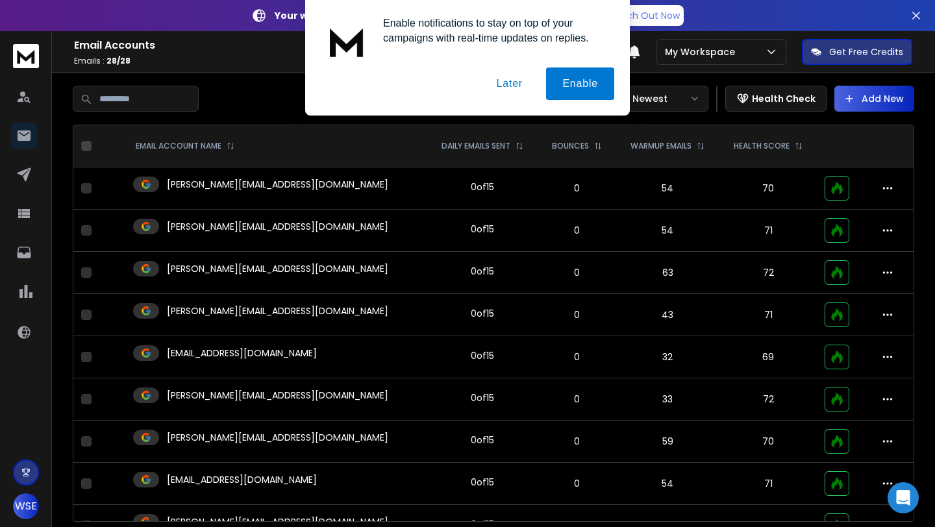
click at [513, 88] on button "Later" at bounding box center [509, 84] width 58 height 32
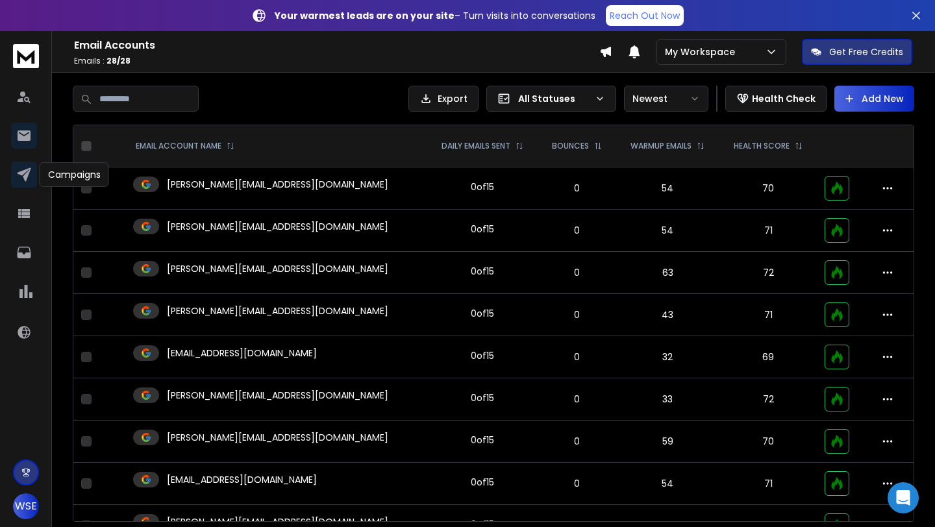
click at [23, 175] on icon at bounding box center [24, 175] width 14 height 14
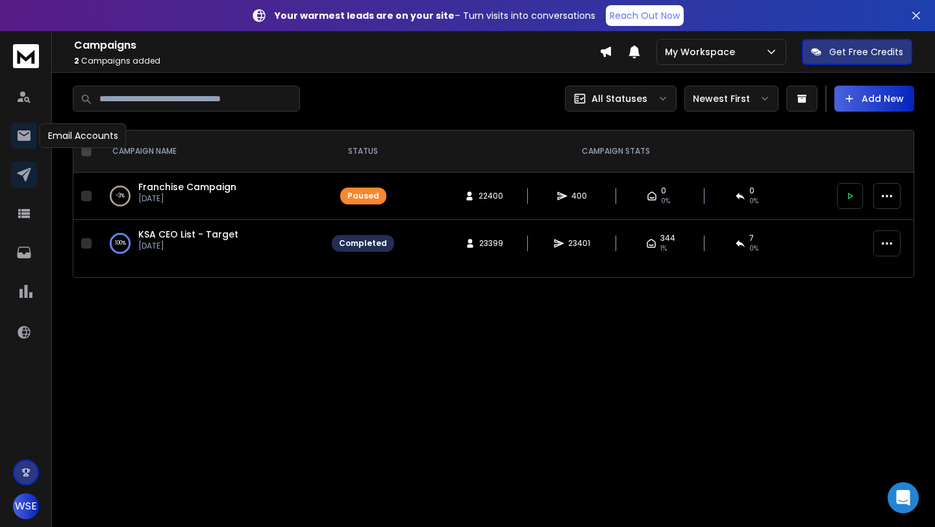
click at [18, 142] on icon at bounding box center [24, 136] width 16 height 16
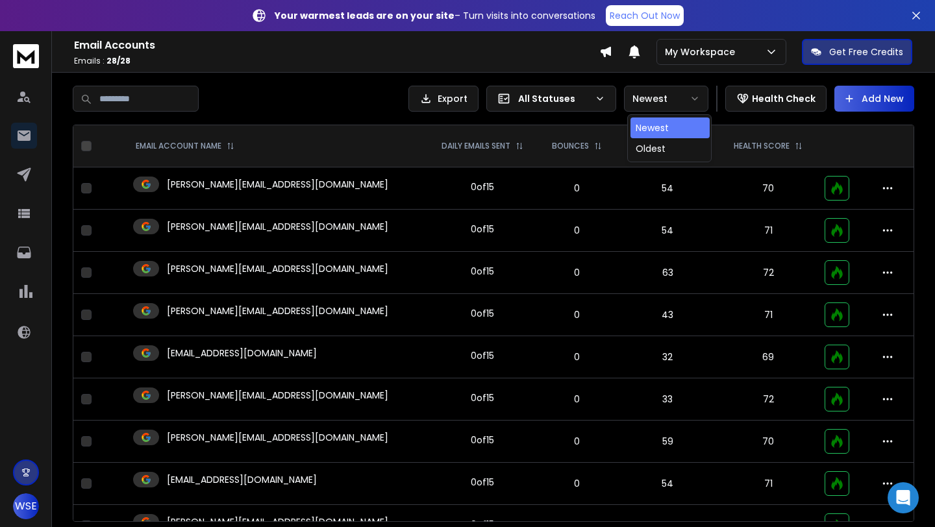
click at [667, 98] on button "Newest" at bounding box center [666, 99] width 84 height 26
click at [587, 96] on p "All Statuses" at bounding box center [553, 98] width 71 height 13
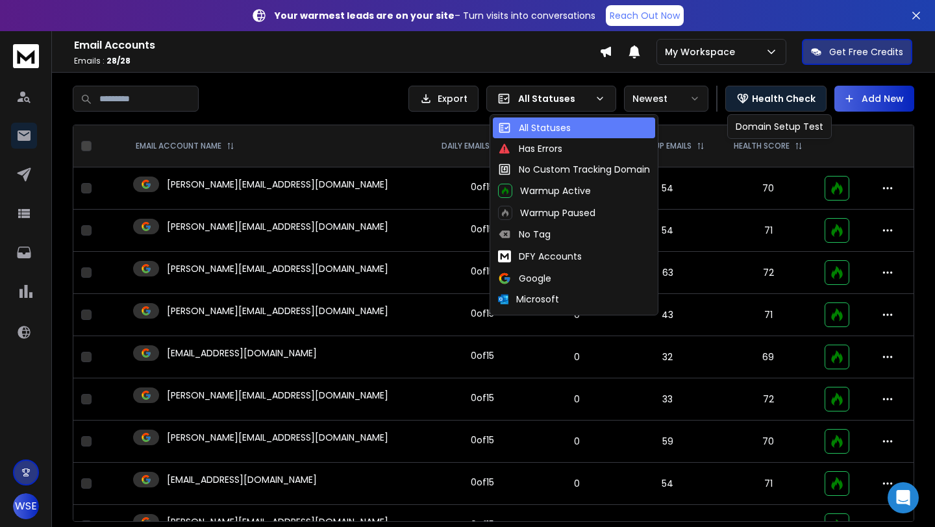
click at [791, 97] on p "Health Check" at bounding box center [784, 98] width 64 height 13
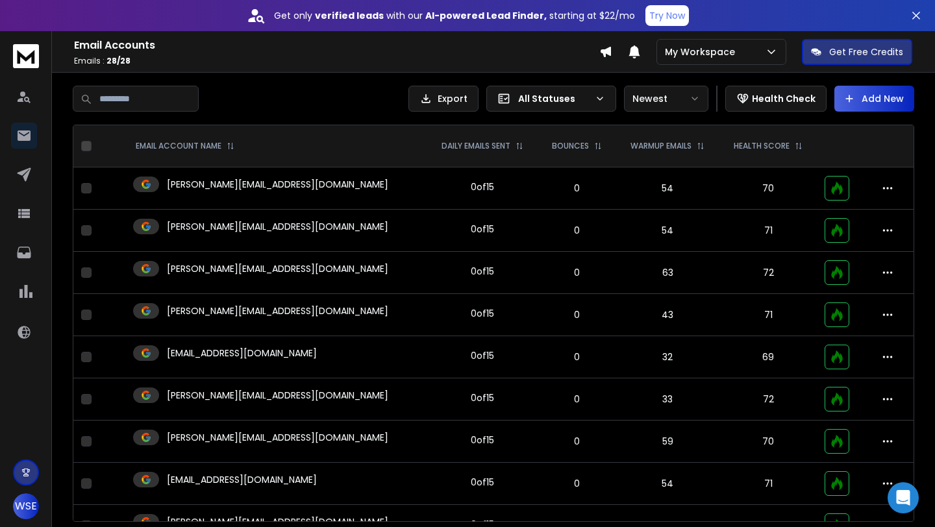
click at [802, 148] on div "HEALTH SCORE" at bounding box center [768, 146] width 77 height 10
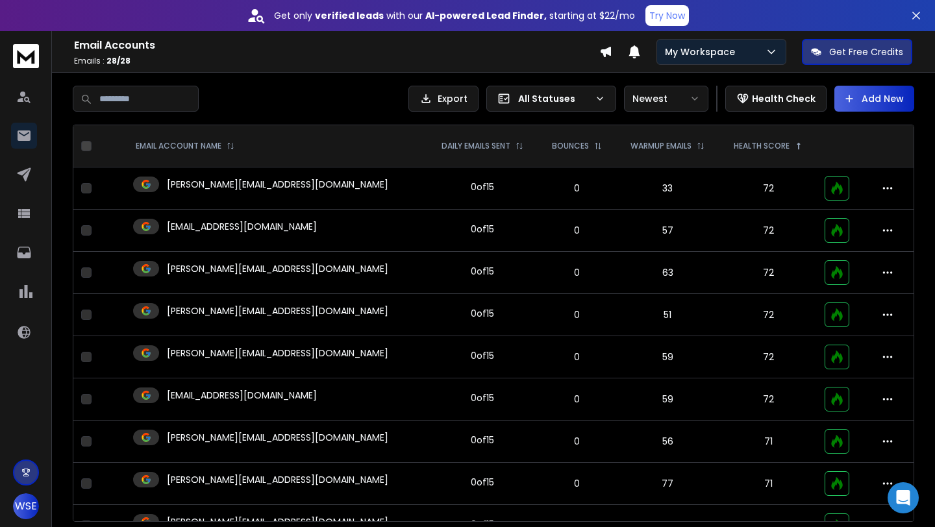
click at [728, 53] on p "My Workspace" at bounding box center [702, 51] width 75 height 13
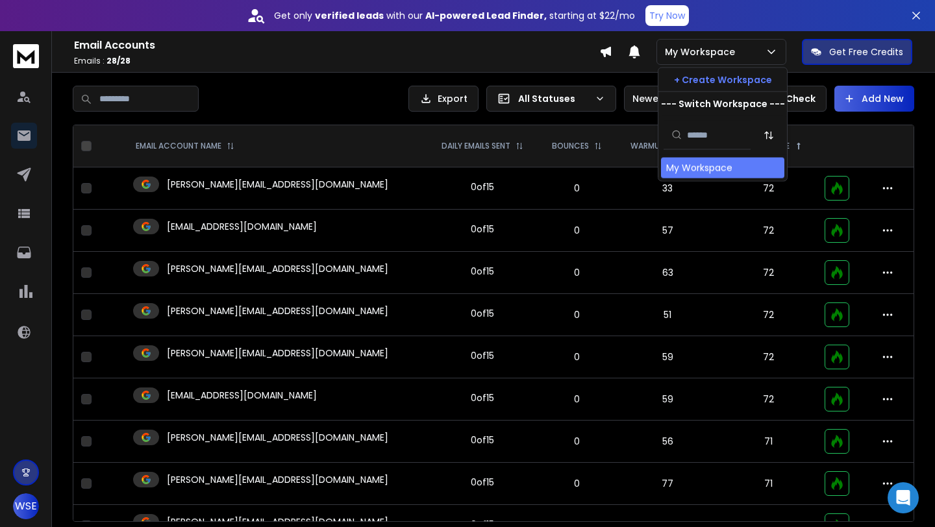
click at [522, 55] on div "Email Accounts Emails : 28 / 28" at bounding box center [336, 52] width 525 height 29
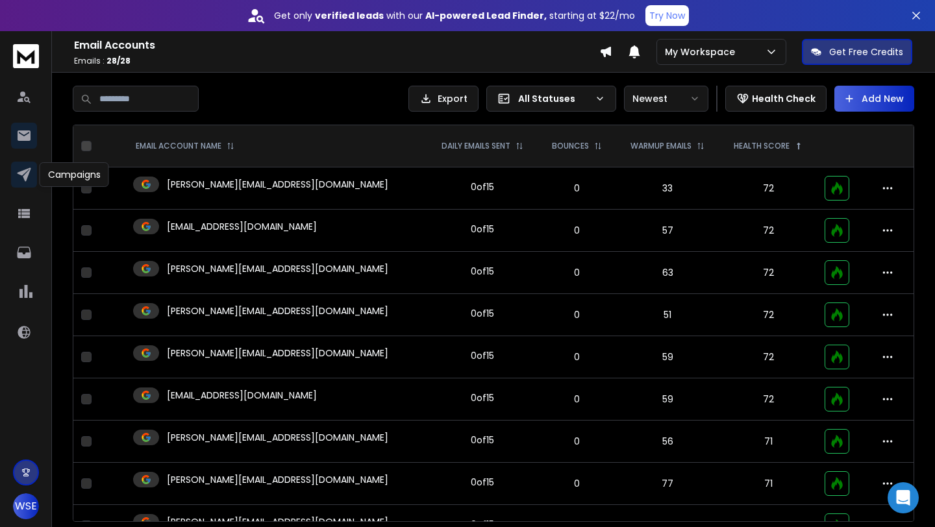
click at [25, 177] on icon at bounding box center [24, 175] width 14 height 14
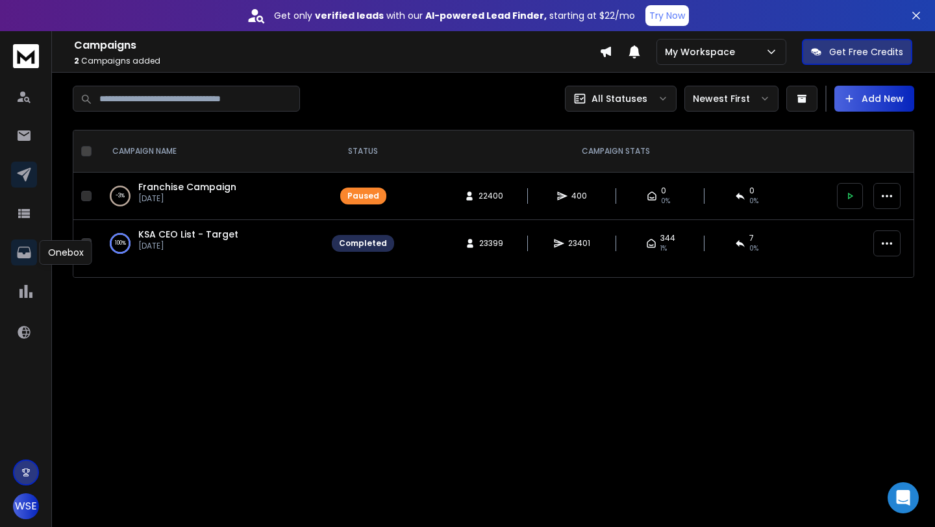
click at [28, 249] on icon at bounding box center [24, 253] width 16 height 16
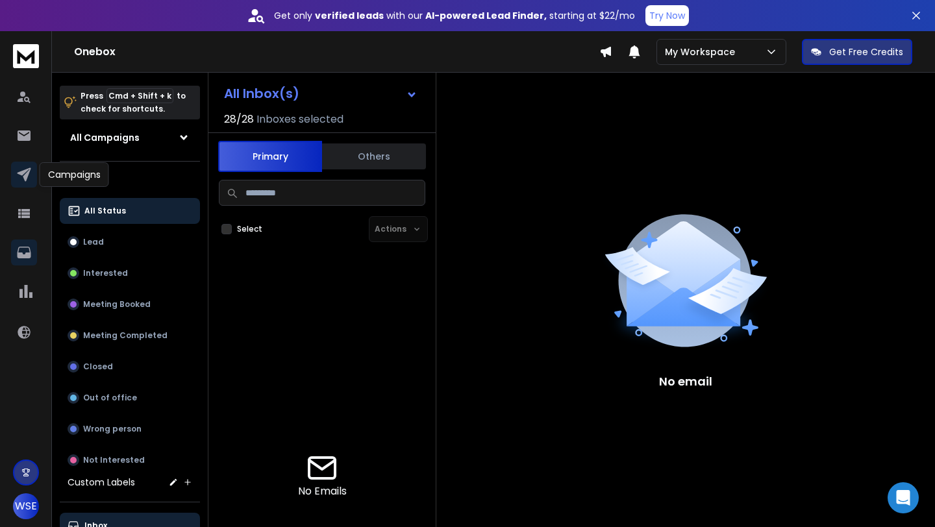
click at [18, 170] on icon at bounding box center [24, 175] width 16 height 16
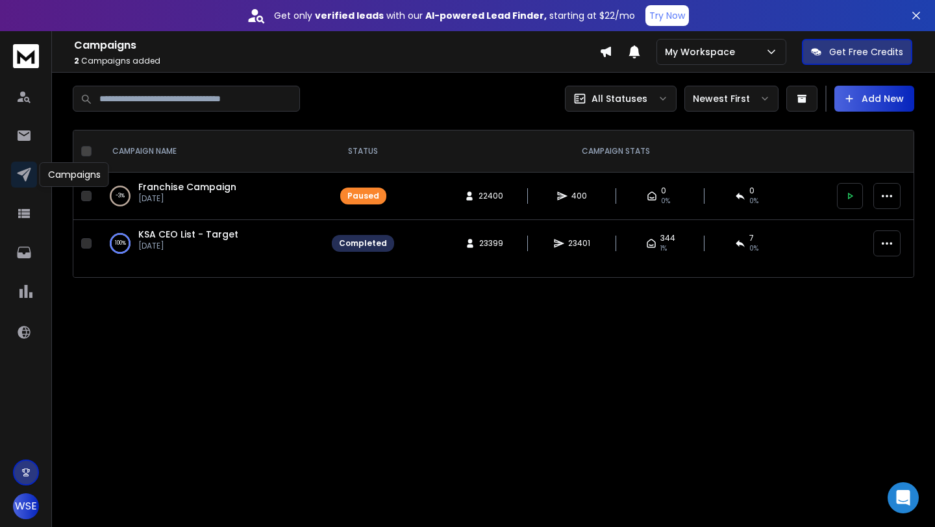
click at [574, 475] on div "Get only verified leads with our AI-powered Lead Finder, starting at $22/mo Try…" at bounding box center [467, 263] width 935 height 527
